Goal: Task Accomplishment & Management: Complete application form

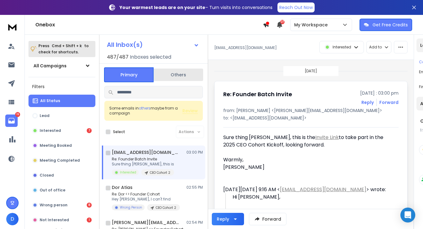
scroll to position [271, 0]
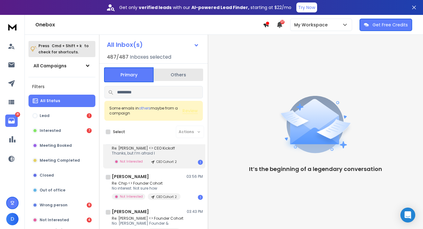
scroll to position [14, 0]
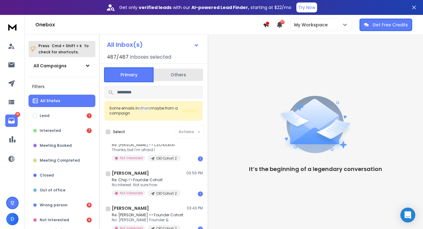
click at [183, 143] on div "Some emails in others maybe from a campaign Review Select Actions Andrew M 03:5…" at bounding box center [153, 198] width 108 height 230
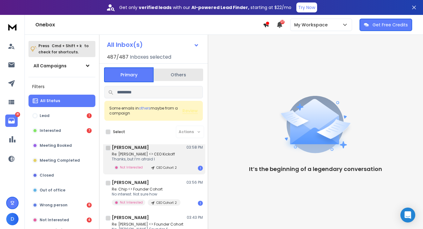
scroll to position [0, 0]
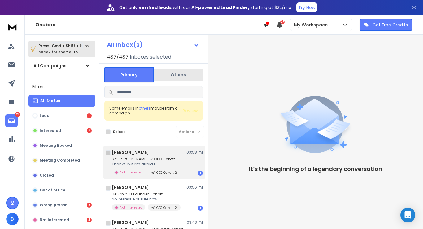
click at [193, 154] on p "03:58 PM" at bounding box center [194, 152] width 16 height 5
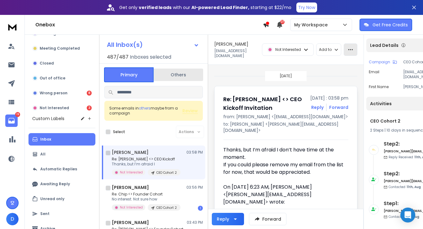
scroll to position [112, 0]
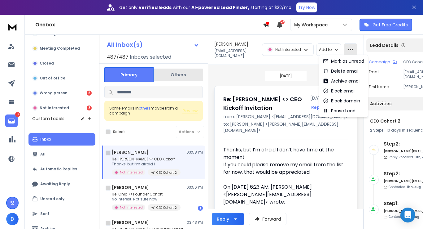
click at [353, 47] on icon "button" at bounding box center [351, 50] width 6 height 6
click at [345, 92] on div "Block email" at bounding box center [339, 91] width 33 height 6
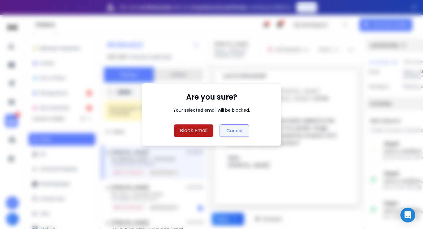
click at [196, 128] on button "Block Email" at bounding box center [194, 130] width 40 height 12
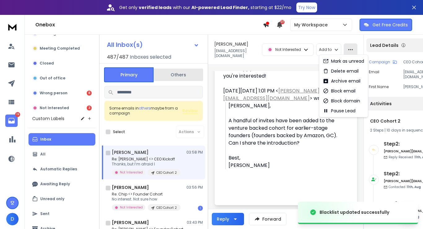
click at [353, 47] on icon "button" at bounding box center [351, 50] width 6 height 6
drag, startPoint x: 350, startPoint y: 69, endPoint x: 344, endPoint y: 72, distance: 7.0
click at [350, 69] on div "Delete email" at bounding box center [341, 71] width 36 height 6
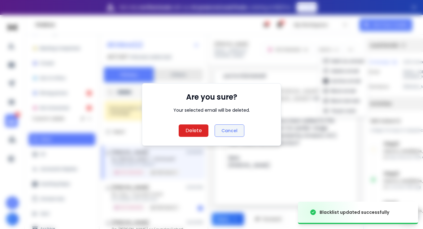
scroll to position [215, 0]
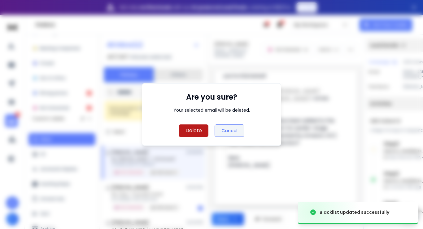
click at [195, 130] on button "Delete" at bounding box center [194, 130] width 30 height 12
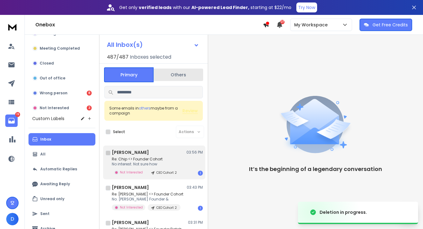
scroll to position [112, 0]
click at [176, 163] on p "No interest. Not sure how" at bounding box center [146, 163] width 69 height 5
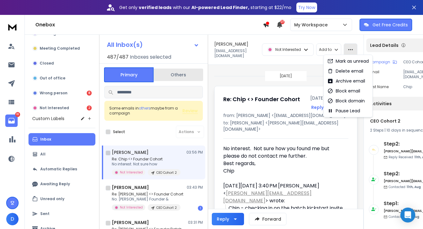
click at [353, 47] on icon "button" at bounding box center [351, 50] width 6 height 6
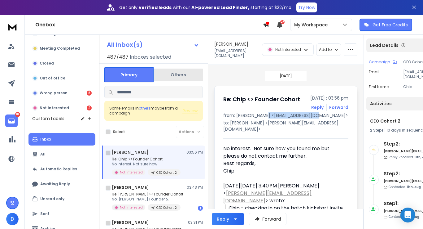
drag, startPoint x: 262, startPoint y: 111, endPoint x: 316, endPoint y: 110, distance: 53.9
click at [316, 112] on p "from: Chip Clark <chipclark44@gmail.com>" at bounding box center [285, 115] width 125 height 6
copy p "chipclark44@gmail.com"
click at [357, 49] on button "button" at bounding box center [351, 49] width 14 height 12
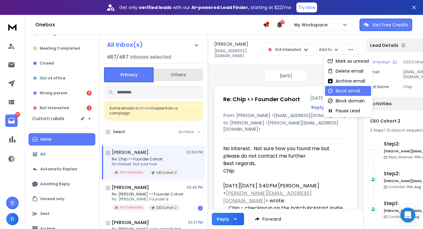
click at [356, 90] on div "Block email" at bounding box center [344, 91] width 33 height 6
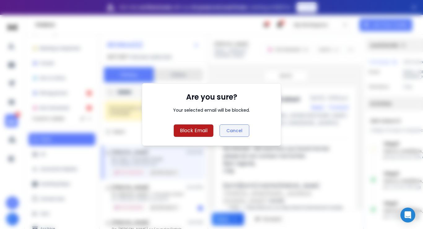
click at [204, 129] on button "Block Email" at bounding box center [194, 130] width 40 height 12
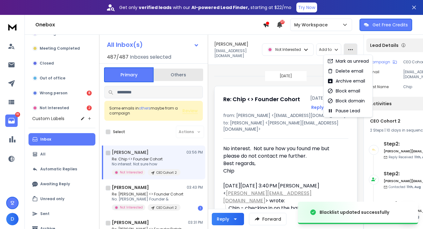
click at [353, 49] on icon "button" at bounding box center [351, 50] width 6 height 6
click at [345, 69] on div "Delete email" at bounding box center [346, 71] width 36 height 6
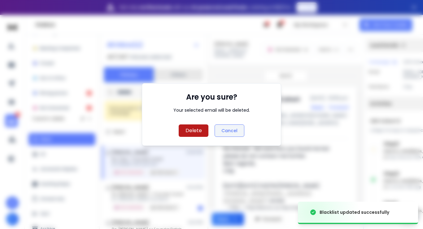
click at [201, 127] on button "Delete" at bounding box center [194, 130] width 30 height 12
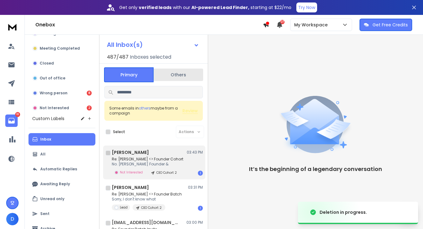
click at [177, 161] on p "Re: Daniel <> Founder Cohort" at bounding box center [148, 158] width 72 height 5
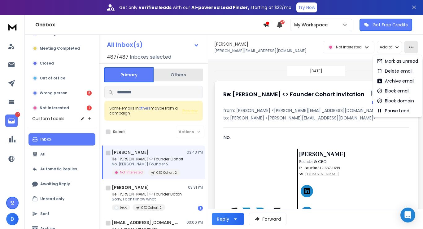
click at [411, 48] on button "button" at bounding box center [411, 47] width 14 height 12
click at [386, 92] on div "Block email" at bounding box center [393, 91] width 33 height 6
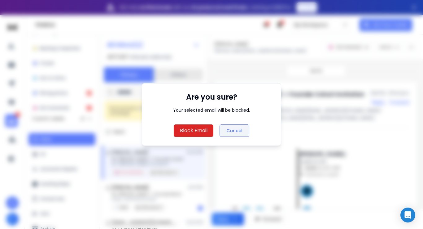
click at [185, 137] on div "Are you sure? Your selected email will be blocked. Block Email Cancel" at bounding box center [211, 114] width 139 height 63
click at [200, 128] on button "Block Email" at bounding box center [194, 130] width 40 height 12
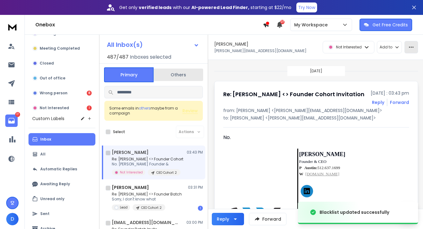
click at [413, 41] on button "button" at bounding box center [411, 47] width 14 height 12
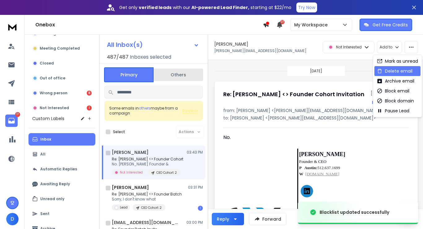
click at [402, 67] on div "Delete email" at bounding box center [397, 71] width 46 height 10
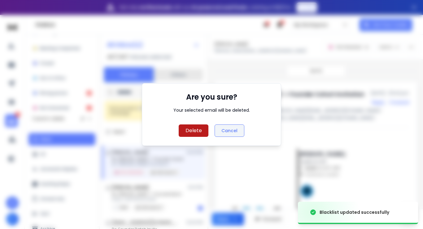
click at [186, 128] on button "Delete" at bounding box center [194, 130] width 30 height 12
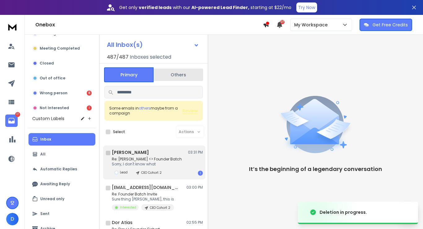
click at [170, 150] on div "Tucker Cottingham 03:31 PM" at bounding box center [157, 152] width 91 height 6
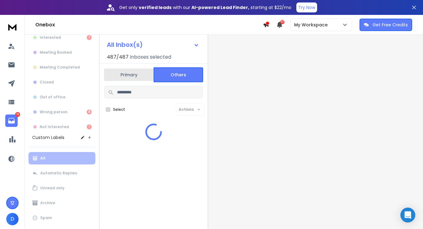
click at [183, 80] on button "Others" at bounding box center [179, 74] width 50 height 15
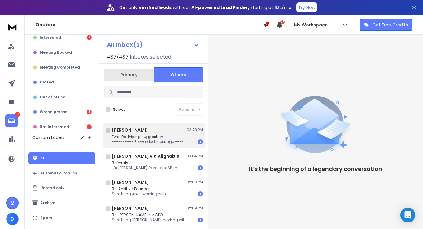
click at [195, 126] on div "Solon Angel 03:28 PM Fwd: Re: Pricing suggestion ---------- Forwarded message -…" at bounding box center [154, 135] width 102 height 25
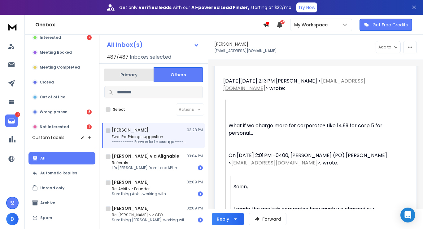
scroll to position [335, 0]
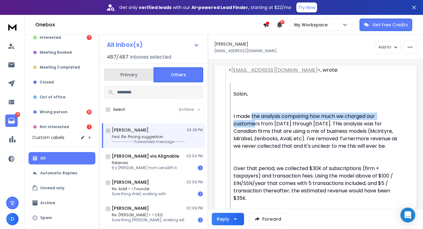
drag, startPoint x: 250, startPoint y: 108, endPoint x: 254, endPoint y: 118, distance: 10.4
click at [254, 118] on div "Solon, I made the analysis comparing how much we charged our customers from Jan…" at bounding box center [318, 183] width 168 height 186
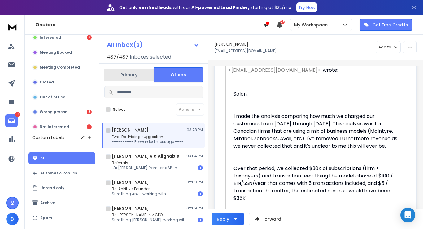
click at [318, 137] on div "Solon, I made the analysis comparing how much we charged our customers from Jan…" at bounding box center [318, 183] width 168 height 186
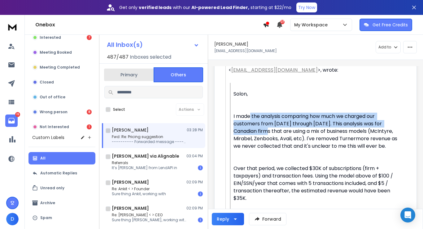
drag, startPoint x: 247, startPoint y: 112, endPoint x: 255, endPoint y: 123, distance: 13.6
click at [255, 123] on div "Solon, I made the analysis comparing how much we charged our customers from Jan…" at bounding box center [318, 183] width 168 height 186
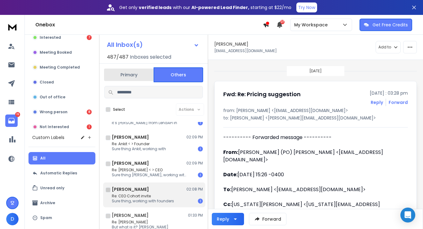
scroll to position [93, 0]
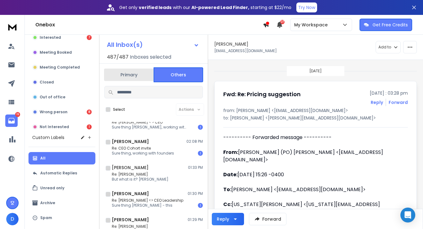
click at [132, 72] on button "Primary" at bounding box center [129, 75] width 50 height 14
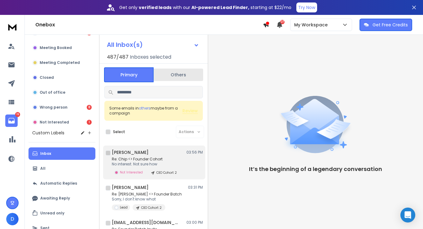
click at [181, 157] on div "Re: Chip <> Founder Cohort No interest. Not sure how Not Interested CEO Cohort 2" at bounding box center [157, 165] width 91 height 19
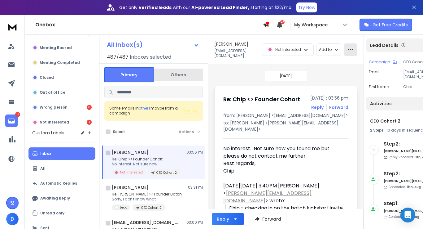
click at [357, 49] on button "button" at bounding box center [351, 49] width 14 height 12
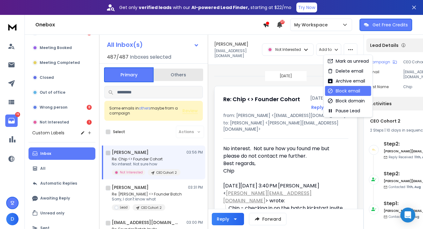
click at [356, 86] on div "Block email" at bounding box center [348, 91] width 46 height 10
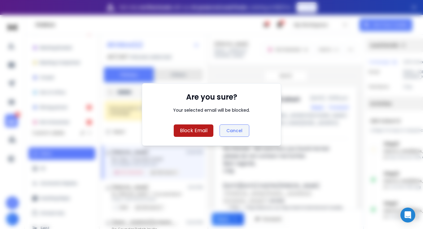
click at [204, 127] on button "Block Email" at bounding box center [194, 130] width 40 height 12
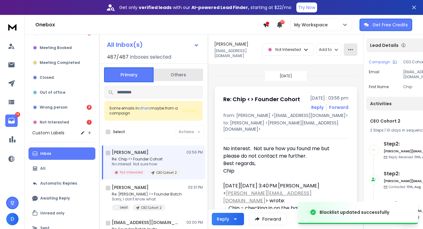
click at [357, 43] on button "button" at bounding box center [351, 49] width 14 height 12
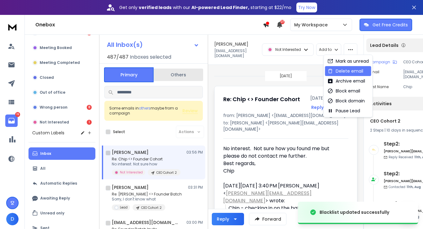
click at [354, 69] on div "Delete email" at bounding box center [346, 71] width 36 height 6
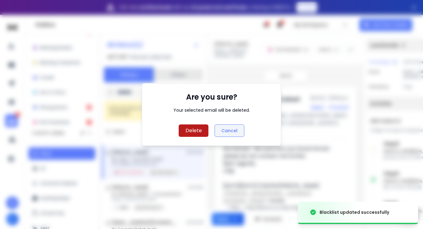
click at [194, 130] on button "Delete" at bounding box center [194, 130] width 30 height 12
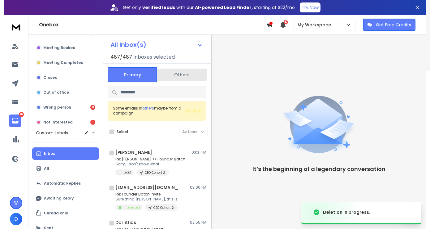
scroll to position [0, 0]
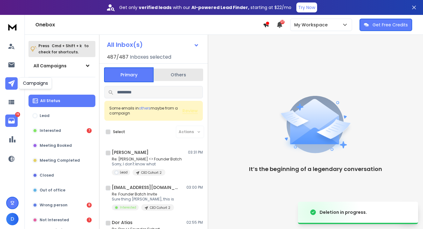
click at [12, 78] on link at bounding box center [11, 83] width 12 height 12
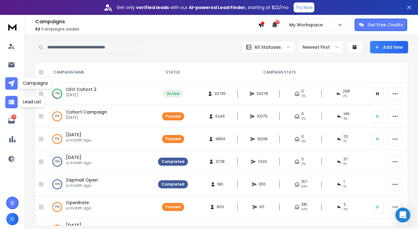
click at [11, 98] on icon at bounding box center [11, 101] width 7 height 7
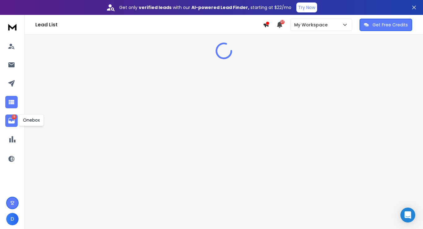
click at [11, 119] on icon at bounding box center [11, 120] width 7 height 7
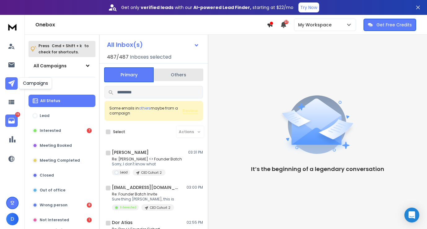
click at [9, 83] on icon at bounding box center [11, 83] width 7 height 7
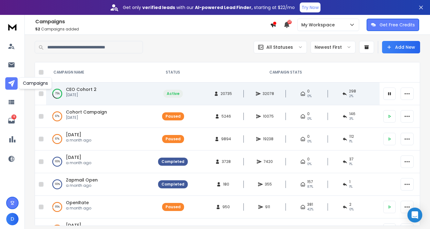
click at [76, 90] on span "CEO Cohort 2" at bounding box center [81, 89] width 31 height 6
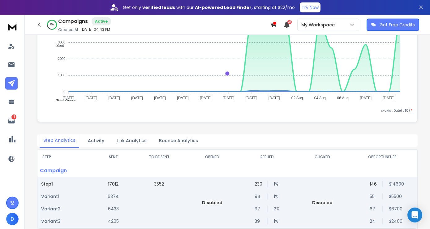
scroll to position [233, 0]
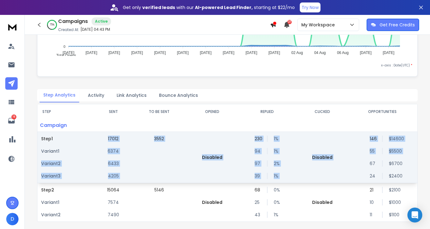
drag, startPoint x: 293, startPoint y: 164, endPoint x: 38, endPoint y: 158, distance: 254.3
click at [38, 158] on tr "Step 1 Variant 1 Variant 2 Variant 3 17012 6374 6433 4205 3552 Disabled 230 1 %…" at bounding box center [227, 157] width 380 height 51
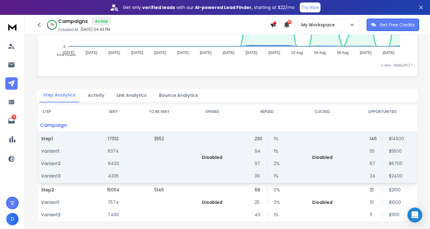
click at [38, 158] on td "Step 1 Variant 1 Variant 2 Variant 3" at bounding box center [66, 157] width 58 height 51
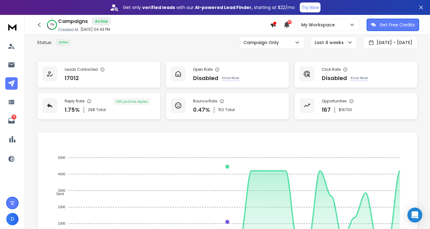
scroll to position [0, 0]
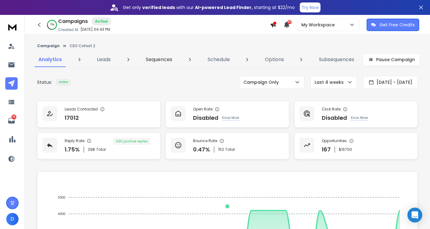
click at [160, 60] on p "Sequences" at bounding box center [159, 59] width 27 height 7
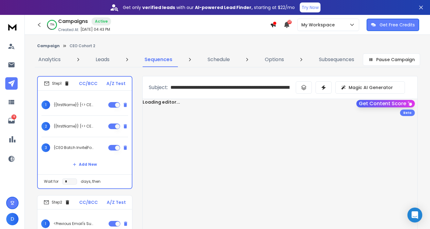
click at [80, 126] on p "{{firstName}} {<> CEO Batch Invite|<> Founder Cohort Invitation|<> CEO Batch In…" at bounding box center [74, 126] width 40 height 5
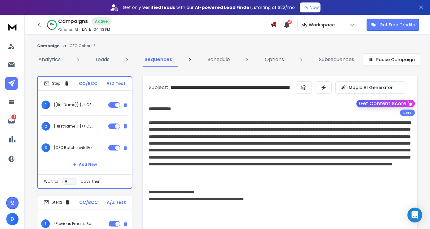
click at [212, 90] on input "**********" at bounding box center [230, 87] width 119 height 7
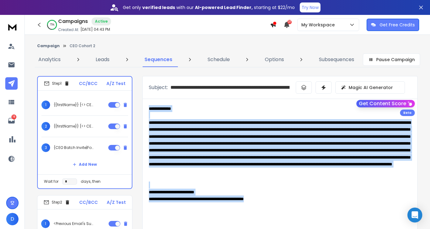
drag, startPoint x: 312, startPoint y: 200, endPoint x: 124, endPoint y: 81, distance: 222.2
click at [143, 99] on div "**********" at bounding box center [280, 167] width 275 height 137
copy div "**********"
click at [81, 148] on p "{CEO Batch Invite|Founder Cohort Invitation|CEO Batch Invite|Founder Batch Invi…" at bounding box center [74, 147] width 40 height 5
type input "**********"
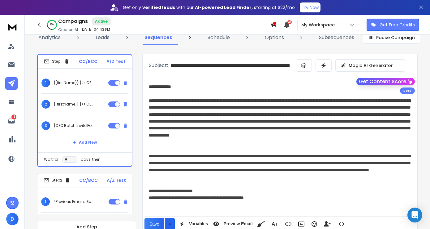
scroll to position [30, 0]
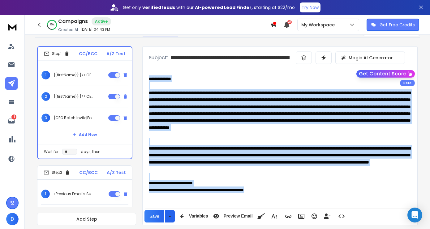
drag, startPoint x: 293, startPoint y: 193, endPoint x: 107, endPoint y: 45, distance: 237.4
click at [143, 69] on div "**********" at bounding box center [280, 137] width 275 height 137
copy div "**********"
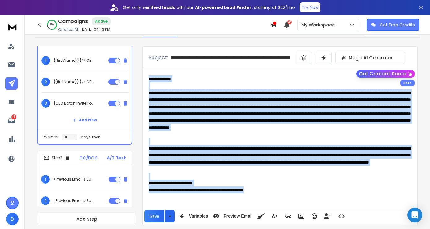
scroll to position [36, 0]
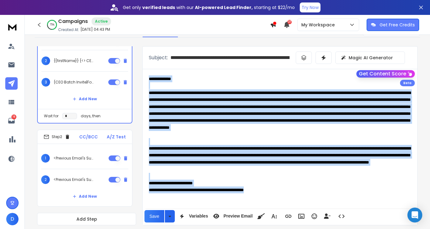
click at [75, 159] on p "<Previous Email's Subject>" at bounding box center [74, 157] width 40 height 5
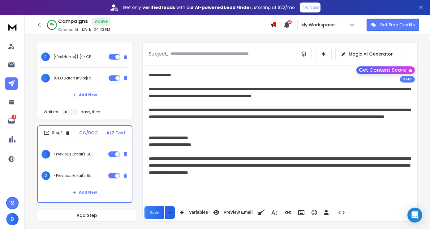
scroll to position [35, 0]
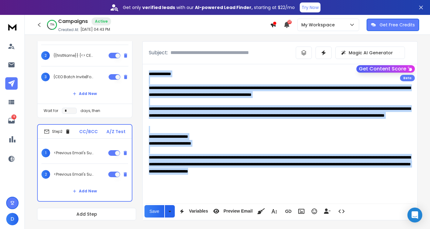
drag, startPoint x: 298, startPoint y: 153, endPoint x: 80, endPoint y: 40, distance: 244.9
click at [143, 64] on div "**********" at bounding box center [280, 132] width 275 height 137
copy div "**********"
click at [76, 176] on p "<Previous Email's Subject>" at bounding box center [74, 174] width 40 height 5
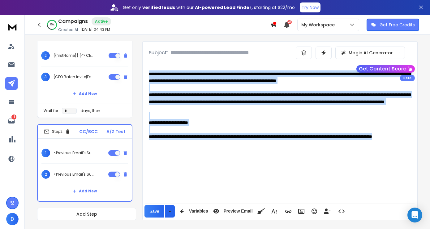
drag, startPoint x: 232, startPoint y: 167, endPoint x: 118, endPoint y: 3, distance: 199.6
click at [143, 64] on div "**********" at bounding box center [280, 132] width 275 height 137
copy div "**********"
click at [194, 82] on div "**********" at bounding box center [280, 77] width 263 height 14
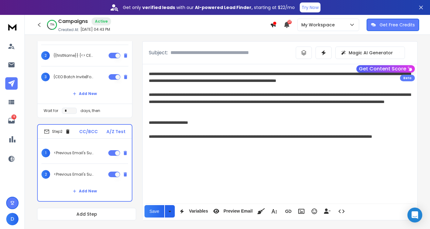
scroll to position [0, 0]
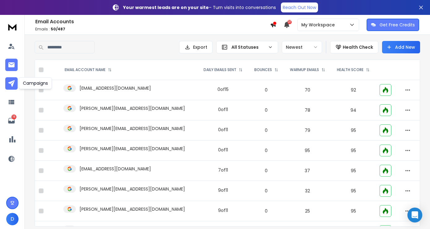
click at [10, 87] on link at bounding box center [11, 83] width 12 height 12
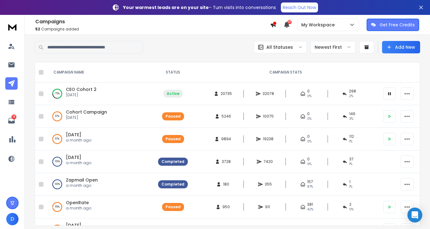
click at [422, 8] on icon at bounding box center [422, 8] width 6 height 6
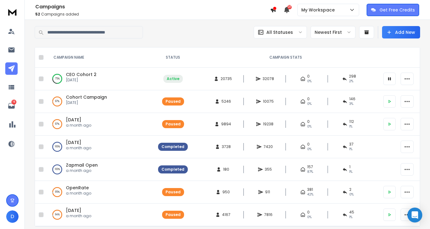
click at [408, 32] on button "Add New" at bounding box center [401, 32] width 38 height 12
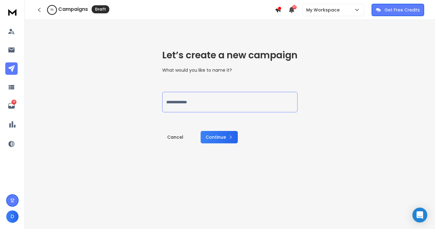
click at [197, 104] on input at bounding box center [229, 102] width 135 height 20
type input "**********"
click at [210, 139] on button "Continue" at bounding box center [219, 137] width 37 height 12
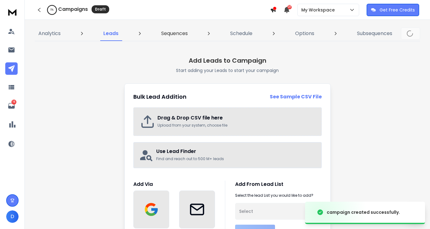
click at [177, 33] on div "Analytics Leads Sequences Schedule Options Subsequences" at bounding box center [228, 33] width 386 height 15
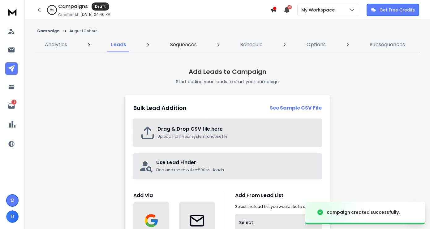
click at [182, 42] on p "Sequences" at bounding box center [183, 44] width 27 height 7
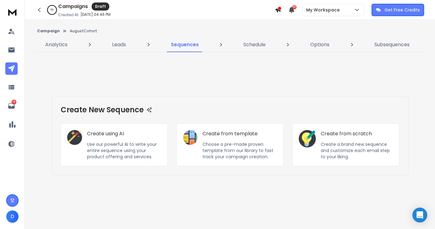
click at [337, 146] on p "Create a brand new sequence and customize each email step to your liking." at bounding box center [357, 150] width 72 height 19
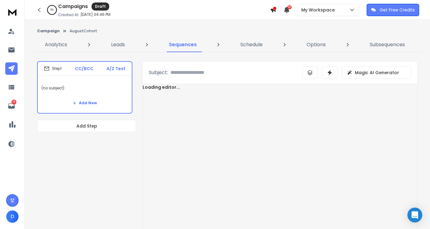
click at [178, 71] on input at bounding box center [233, 72] width 125 height 7
paste input "**********"
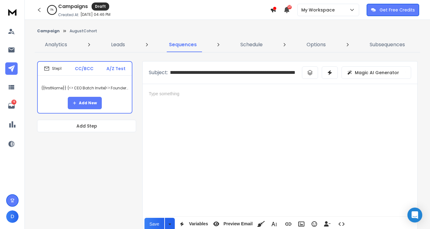
type input "**********"
click at [89, 105] on button "Add New" at bounding box center [85, 103] width 34 height 12
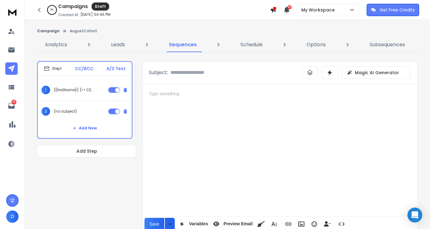
click at [211, 71] on input at bounding box center [233, 73] width 125 height 8
paste input "**********"
type input "**********"
click at [201, 100] on div at bounding box center [280, 149] width 275 height 131
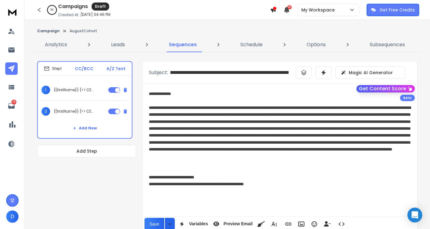
click at [79, 111] on p "{{firstName}} {<> CEO Batch Invite|<> Founder Cohort Invitation|<> CEO Batch In…" at bounding box center [74, 111] width 40 height 5
click at [167, 89] on div "**********" at bounding box center [280, 149] width 275 height 131
click at [75, 91] on p "{{firstName}} {<> CEO Batch Invite|<> Founder Cohort Invitation|<> CEO Batch In…" at bounding box center [74, 89] width 40 height 5
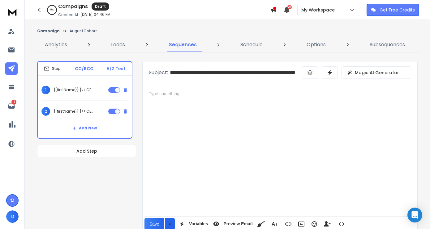
click at [153, 89] on div at bounding box center [280, 149] width 275 height 131
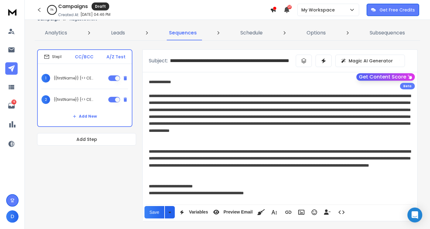
scroll to position [12, 0]
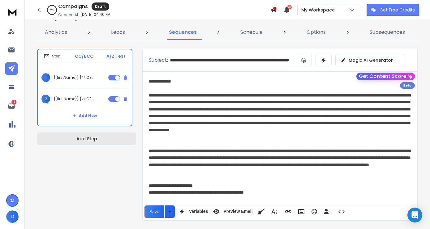
click at [88, 138] on button "Add Step" at bounding box center [86, 138] width 99 height 12
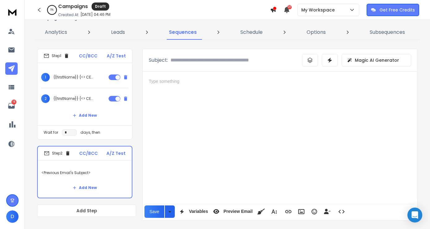
drag, startPoint x: 67, startPoint y: 133, endPoint x: 59, endPoint y: 131, distance: 8.8
click at [62, 131] on input "*" at bounding box center [69, 132] width 15 height 6
type input "**********"
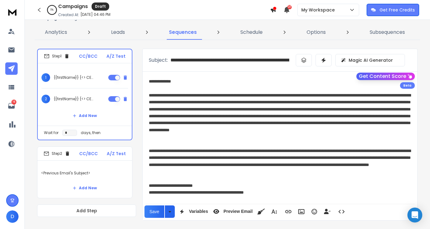
type input "*"
click at [182, 106] on div "**********" at bounding box center [280, 116] width 263 height 49
click at [77, 170] on p "<Previous Email's Subject>" at bounding box center [84, 172] width 87 height 17
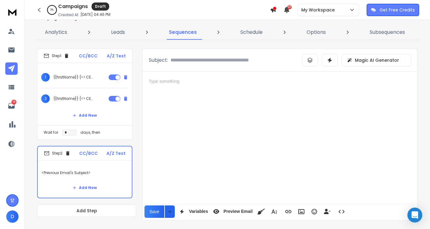
click at [171, 94] on div at bounding box center [280, 137] width 275 height 131
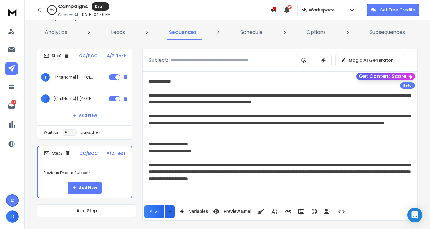
click at [85, 186] on button "Add New" at bounding box center [85, 187] width 34 height 12
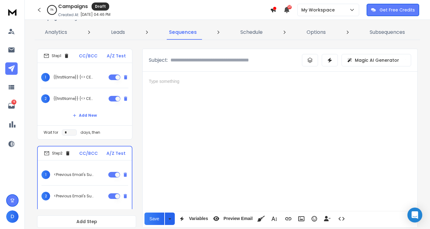
click at [169, 100] on div at bounding box center [280, 140] width 275 height 137
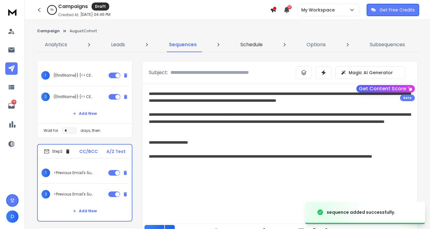
click at [265, 45] on link "Schedule" at bounding box center [252, 44] width 30 height 15
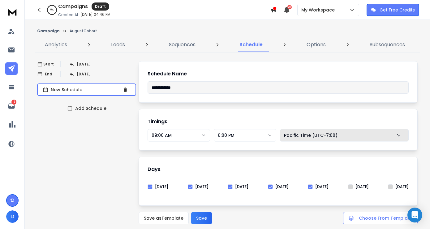
click at [311, 136] on p "Pacific Time (UTC-7:00)" at bounding box center [312, 135] width 56 height 6
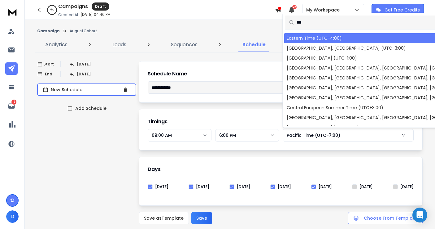
type input "***"
click at [312, 36] on div "Eastern Time (UTC-4:00)" at bounding box center [314, 38] width 55 height 6
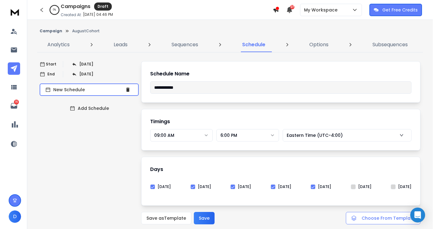
scroll to position [4, 0]
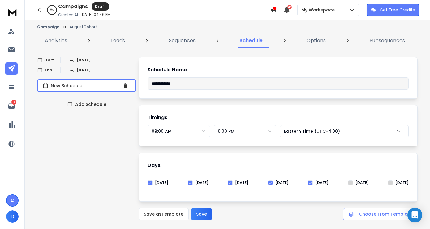
click at [204, 213] on button "Save" at bounding box center [201, 213] width 21 height 12
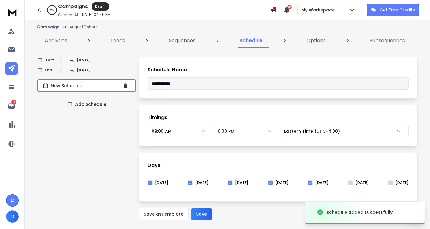
click at [199, 218] on button "Save" at bounding box center [201, 213] width 21 height 12
click at [246, 122] on div "Timings 09:00 AM ******** ******** ******** ******** ******** ******** ********…" at bounding box center [278, 126] width 261 height 24
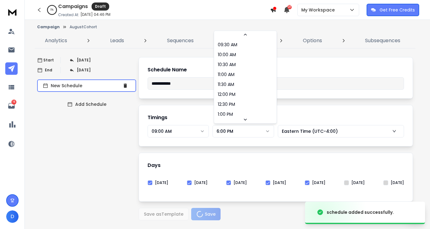
click at [246, 128] on button "6:00 PM" at bounding box center [243, 131] width 61 height 12
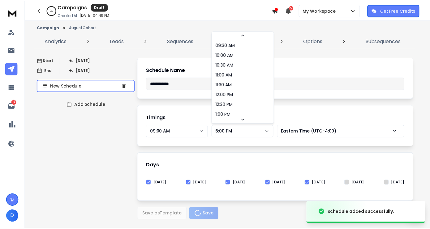
scroll to position [102, 0]
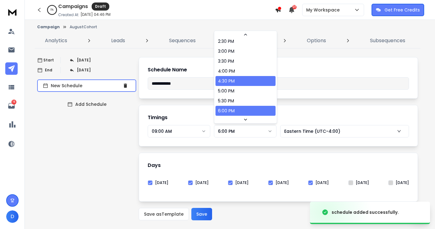
select select "********"
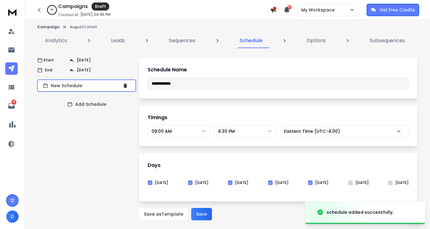
click at [198, 217] on button "Save" at bounding box center [201, 213] width 21 height 12
click at [199, 215] on button "Save" at bounding box center [205, 213] width 29 height 12
click at [310, 40] on p "Options" at bounding box center [316, 40] width 19 height 7
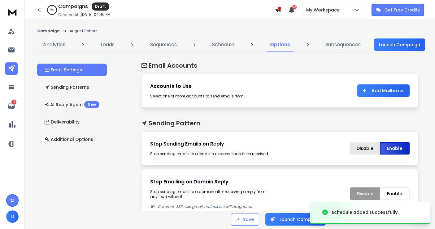
click at [375, 91] on button "Add Mailboxes" at bounding box center [383, 90] width 52 height 12
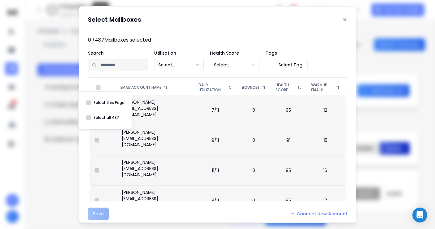
click at [89, 117] on button "Select this Page" at bounding box center [88, 117] width 5 height 5
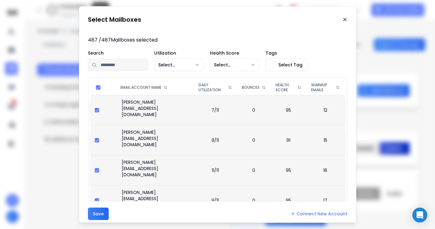
click at [98, 214] on button "Save" at bounding box center [98, 213] width 21 height 12
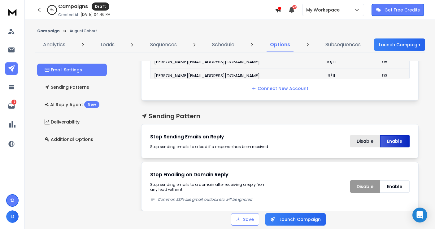
scroll to position [342, 0]
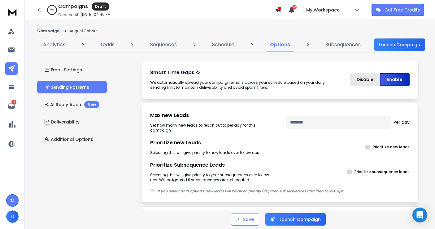
drag, startPoint x: 304, startPoint y: 122, endPoint x: 275, endPoint y: 120, distance: 29.4
click at [286, 120] on input "***" at bounding box center [338, 122] width 105 height 12
drag, startPoint x: 347, startPoint y: 123, endPoint x: 269, endPoint y: 124, distance: 78.0
click at [286, 124] on input "****" at bounding box center [338, 122] width 105 height 12
type input "****"
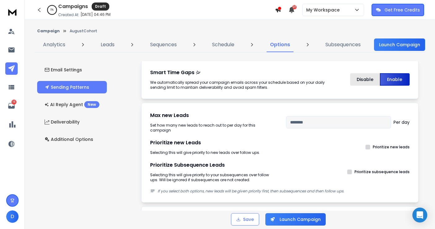
click at [405, 122] on p "Per day" at bounding box center [402, 122] width 16 height 6
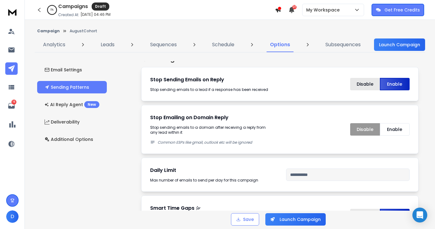
drag, startPoint x: 292, startPoint y: 173, endPoint x: 273, endPoint y: 175, distance: 18.7
click at [286, 175] on input "***" at bounding box center [348, 174] width 124 height 12
paste input "*"
type input "****"
click at [406, 145] on div "Stop Emailing on Domain Reply Stop sending emails to a domain after receiving a…" at bounding box center [279, 129] width 277 height 49
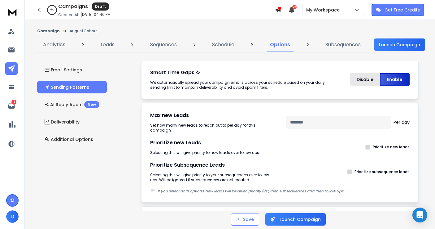
scroll to position [0, 0]
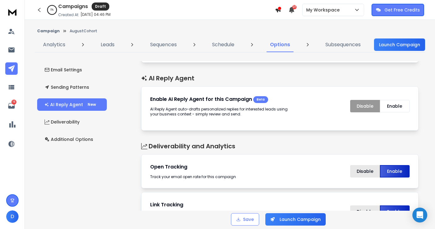
click at [356, 168] on button "Disable" at bounding box center [365, 171] width 30 height 12
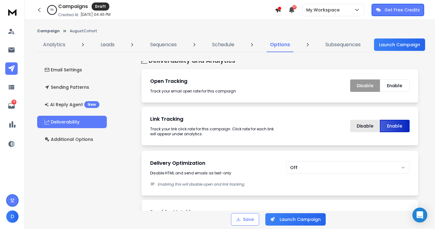
click at [362, 125] on button "Disable" at bounding box center [365, 126] width 30 height 12
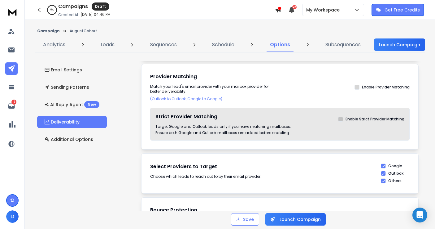
drag, startPoint x: 242, startPoint y: 216, endPoint x: 250, endPoint y: 213, distance: 8.3
click at [242, 216] on button "Save" at bounding box center [245, 219] width 28 height 12
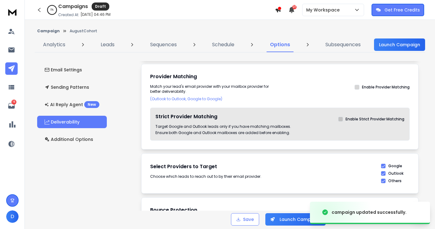
click at [382, 183] on button "Others" at bounding box center [383, 180] width 5 height 5
click at [382, 171] on div "Google Outlook Others" at bounding box center [348, 173] width 124 height 22
click at [382, 174] on button "Outlook" at bounding box center [383, 173] width 5 height 5
click at [382, 180] on button "Others" at bounding box center [383, 180] width 5 height 5
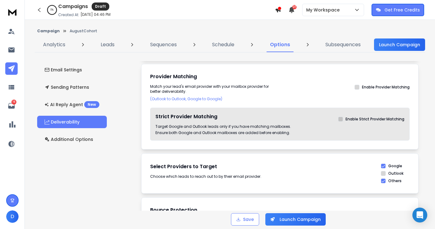
click at [382, 172] on button "Outlook" at bounding box center [383, 173] width 5 height 5
click at [244, 218] on button "Save" at bounding box center [245, 219] width 28 height 12
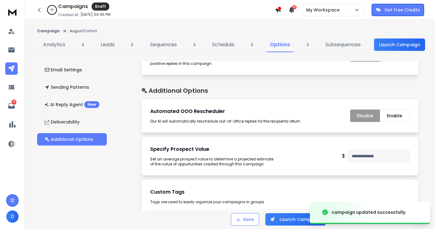
click at [254, 211] on div "Your warmest leads are on your site – Turn visits into conversations Reach Out …" at bounding box center [217, 114] width 435 height 229
click at [248, 218] on button "Save" at bounding box center [245, 219] width 28 height 12
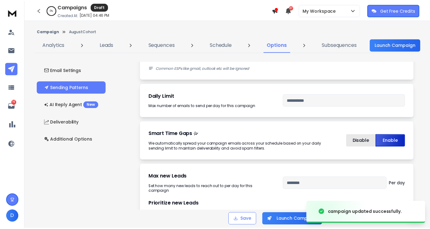
scroll to position [242, 0]
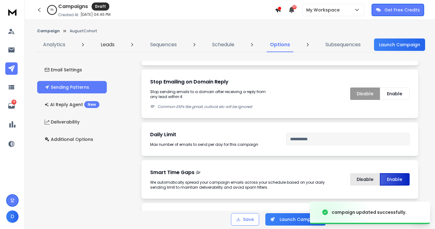
click at [115, 49] on link "Leads" at bounding box center [107, 44] width 21 height 15
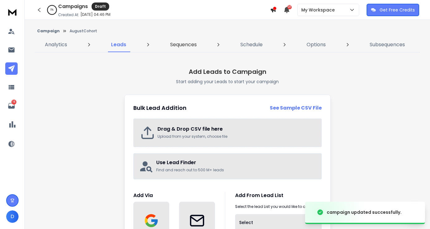
click at [174, 43] on p "Sequences" at bounding box center [183, 44] width 27 height 7
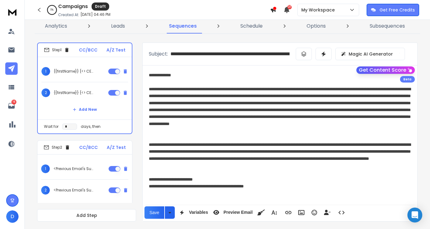
scroll to position [20, 0]
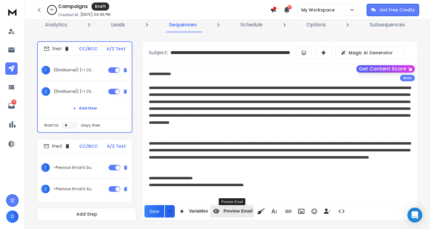
click at [233, 206] on button "Preview Email Preview Email" at bounding box center [232, 211] width 43 height 12
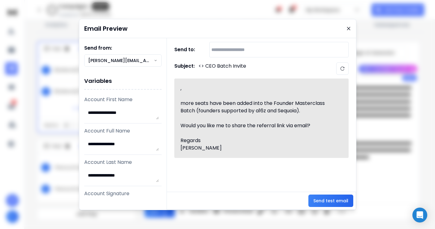
click at [348, 29] on icon at bounding box center [348, 28] width 5 height 5
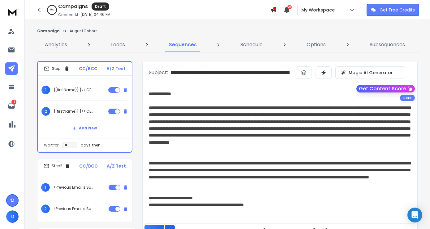
click at [15, 218] on span "D" at bounding box center [12, 216] width 12 height 12
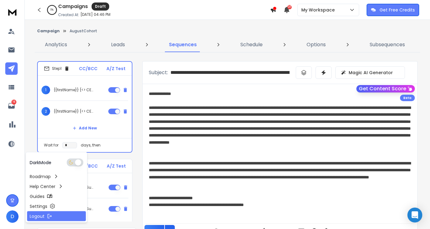
click at [52, 215] on icon at bounding box center [50, 216] width 6 height 6
